Goal: Information Seeking & Learning: Check status

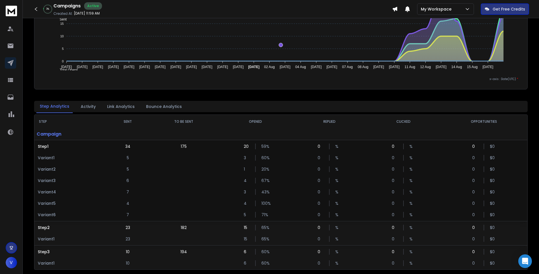
scroll to position [187, 0]
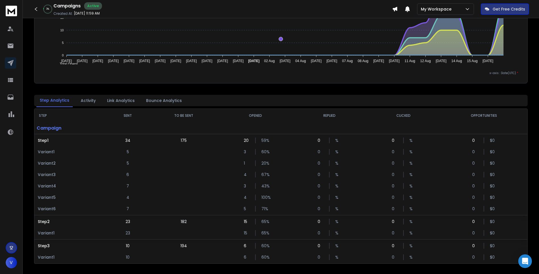
click at [89, 99] on button "Activity" at bounding box center [88, 100] width 22 height 13
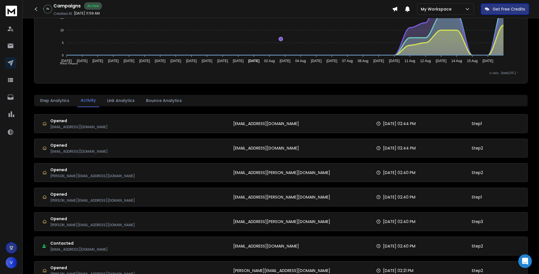
click at [132, 125] on div "Opened [EMAIL_ADDRESS][DOMAIN_NAME]" at bounding box center [137, 123] width 191 height 11
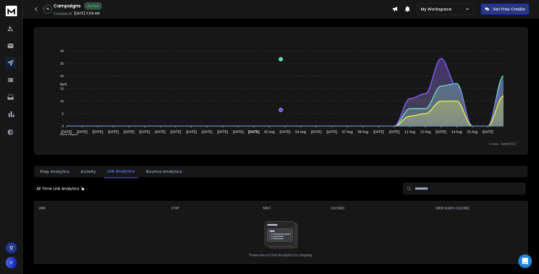
scroll to position [116, 0]
click at [123, 103] on div "Leads Contacted 34 Open Rate 58.82 % 20 Total Click Rate 0.00 % 0 Total Reply R…" at bounding box center [281, 113] width 494 height 303
click at [162, 171] on button "Bounce Analytics" at bounding box center [164, 171] width 43 height 13
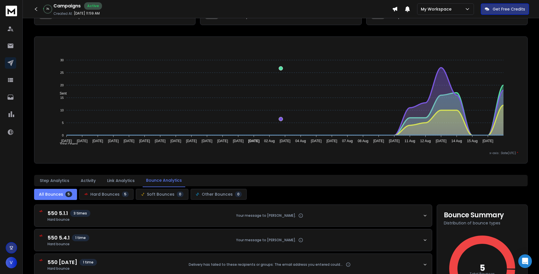
scroll to position [92, 0]
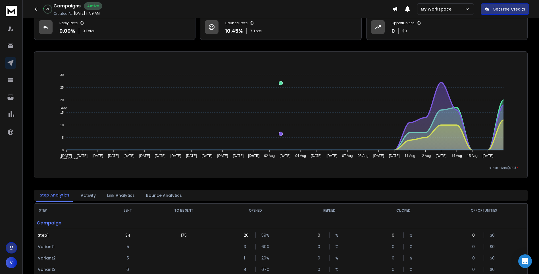
click at [47, 191] on button "Step Analytics" at bounding box center [54, 195] width 36 height 13
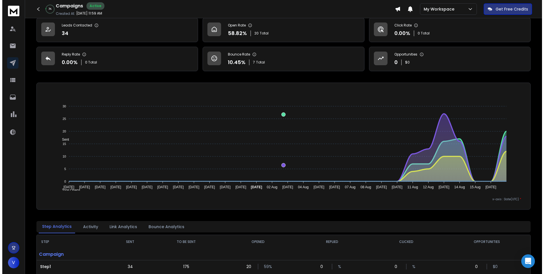
scroll to position [0, 0]
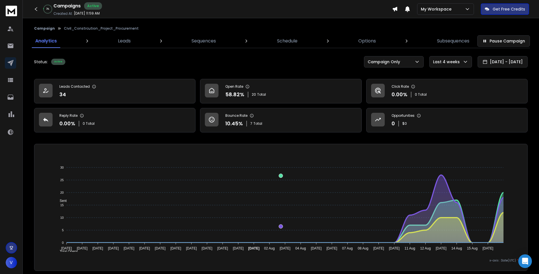
click at [260, 100] on link "Open Rate 58.82 % 20 Total" at bounding box center [281, 91] width 162 height 24
